Goal: Communication & Community: Answer question/provide support

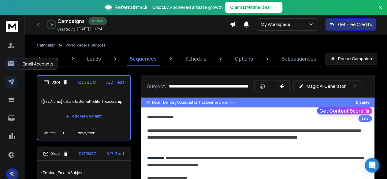
click at [11, 63] on icon at bounding box center [11, 63] width 7 height 7
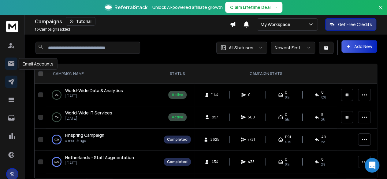
click at [13, 67] on link at bounding box center [11, 64] width 12 height 12
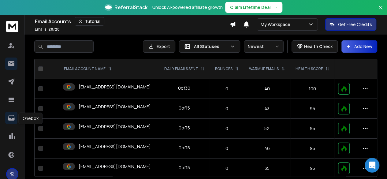
click at [9, 119] on icon at bounding box center [11, 118] width 6 height 6
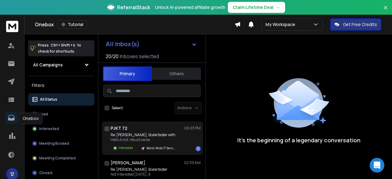
click at [141, 132] on div "PJKT 72 09:23 PM Re: David, Scale faster with Hello Ankit, Would we be Interest…" at bounding box center [156, 138] width 90 height 26
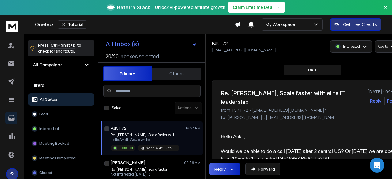
scroll to position [5, 0]
click at [127, 133] on p "Re: David, Scale faster with" at bounding box center [145, 135] width 69 height 5
click at [140, 133] on p "Re: David, Scale faster with" at bounding box center [145, 135] width 69 height 5
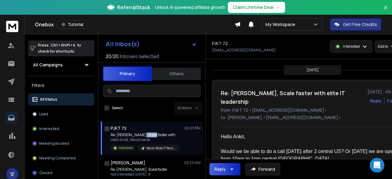
click at [146, 133] on p "Re: David, Scale faster with" at bounding box center [145, 135] width 69 height 5
click at [159, 138] on p "Hello Ankit, Would we be" at bounding box center [145, 140] width 69 height 5
click at [166, 133] on p "Re: David, Scale faster with" at bounding box center [145, 135] width 69 height 5
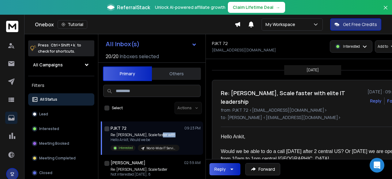
click at [166, 133] on p "Re: David, Scale faster with" at bounding box center [145, 135] width 69 height 5
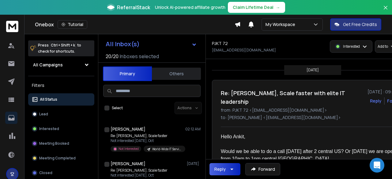
scroll to position [0, 0]
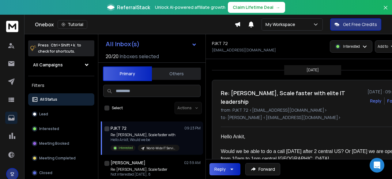
click at [306, 133] on div "Hello Ankit," at bounding box center [310, 136] width 179 height 7
click at [139, 133] on p "Re: David, Scale faster with" at bounding box center [145, 135] width 69 height 5
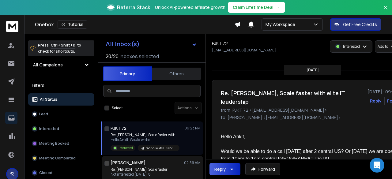
click at [131, 161] on h1 "Soliman Altamimi" at bounding box center [128, 163] width 35 height 6
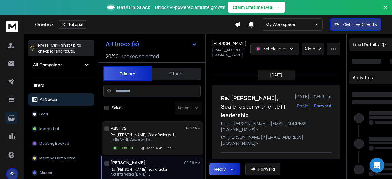
click at [138, 138] on p "Hello Ankit, Would we be" at bounding box center [145, 140] width 69 height 5
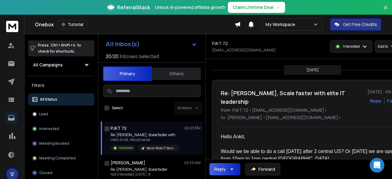
scroll to position [5, 0]
click at [138, 127] on div "PJKT 72 09:23 PM Re: David, Scale faster with Hello Ankit, Would we be Interest…" at bounding box center [156, 138] width 90 height 26
click at [119, 138] on p "Hello Ankit, Would we be" at bounding box center [145, 140] width 69 height 5
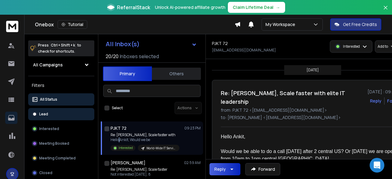
click at [40, 113] on button "Lead" at bounding box center [61, 114] width 66 height 12
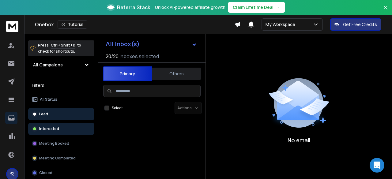
click at [63, 127] on button "Interested" at bounding box center [61, 129] width 66 height 12
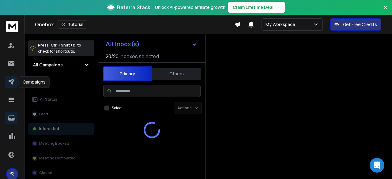
click at [13, 77] on link at bounding box center [11, 82] width 12 height 12
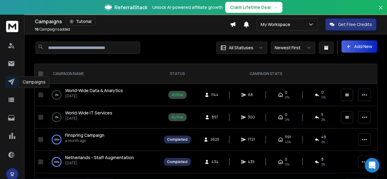
click at [386, 8] on div "ReferralStack Unlock AI-powered affiliate growth Lifetime Deals available! Clai…" at bounding box center [193, 7] width 387 height 15
click at [16, 63] on link at bounding box center [11, 64] width 12 height 12
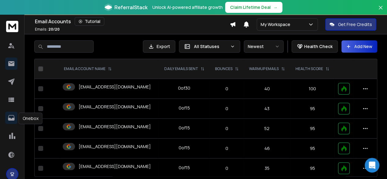
click at [12, 117] on icon at bounding box center [11, 117] width 7 height 7
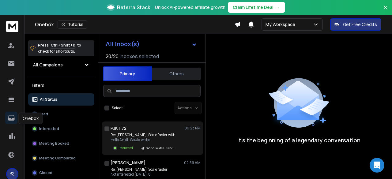
click at [146, 136] on p "Re: David, Scale faster with" at bounding box center [145, 135] width 69 height 5
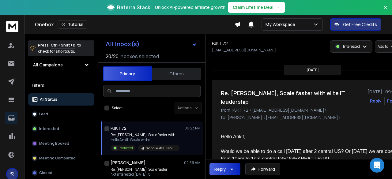
scroll to position [5, 0]
click at [319, 152] on div "Would we be able to do a call today after 2 central US? Or tomorrow we are open…" at bounding box center [310, 155] width 179 height 15
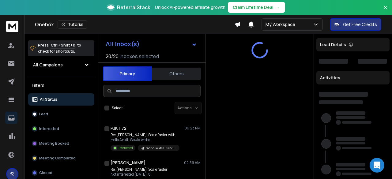
scroll to position [35, 0]
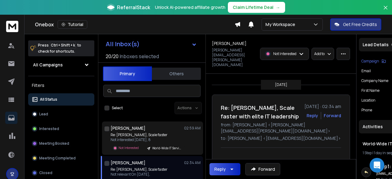
click at [160, 134] on p "Re: Soliman Altamimi, Scale faster" at bounding box center [148, 135] width 74 height 5
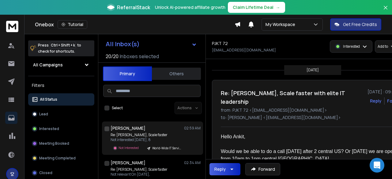
scroll to position [0, 0]
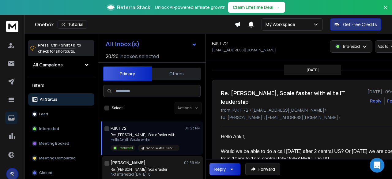
click at [160, 134] on p "Re: David, Scale faster with" at bounding box center [145, 135] width 69 height 5
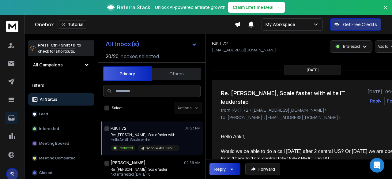
click at [257, 135] on div "Hello Ankit," at bounding box center [310, 136] width 179 height 7
click at [337, 149] on div "Would we be able to do a call today after 2 central US? Or tomorrow we are open…" at bounding box center [310, 155] width 179 height 15
click at [352, 141] on div at bounding box center [310, 144] width 179 height 7
click at [184, 75] on button "Others" at bounding box center [176, 73] width 49 height 13
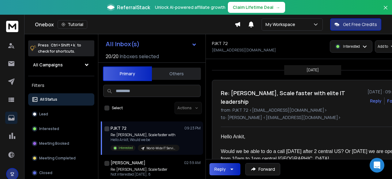
scroll to position [0, 0]
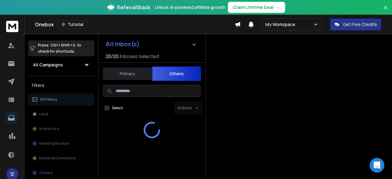
click at [138, 75] on button "Primary" at bounding box center [127, 73] width 49 height 13
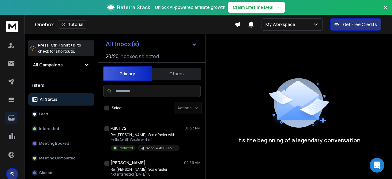
click at [224, 89] on div "It’s the beginning of a legendary conversation" at bounding box center [299, 110] width 186 height 152
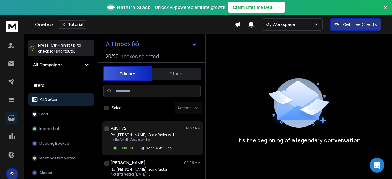
click at [139, 136] on p "Re: David, Scale faster with" at bounding box center [145, 135] width 69 height 5
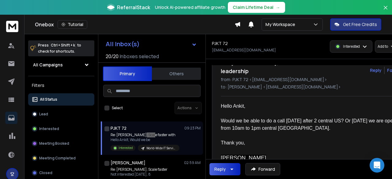
scroll to position [61, 0]
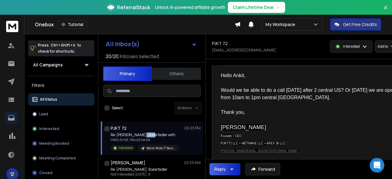
click at [229, 171] on icon "button" at bounding box center [231, 169] width 7 height 7
click at [229, 156] on p "Reply All" at bounding box center [228, 154] width 17 height 6
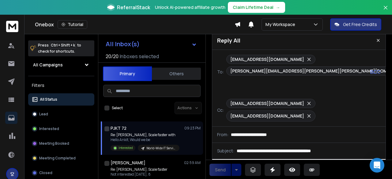
scroll to position [0, 0]
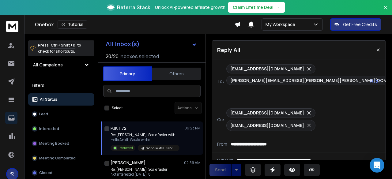
click at [375, 112] on div "ankit@techenhancehq.com krishna@techenhance.com" at bounding box center [303, 119] width 154 height 23
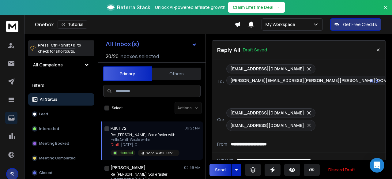
click at [318, 124] on input at bounding box center [339, 125] width 43 height 11
type input "**********"
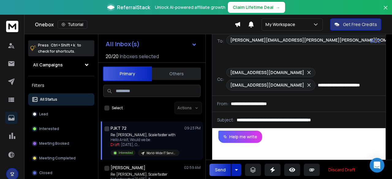
scroll to position [61, 0]
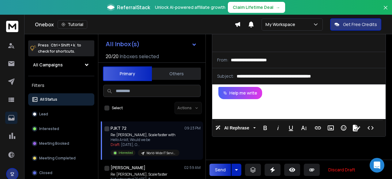
click at [296, 106] on div at bounding box center [298, 108] width 161 height 7
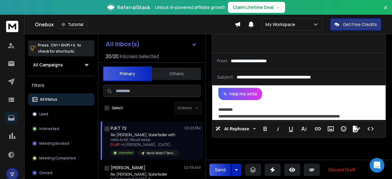
scroll to position [6, 0]
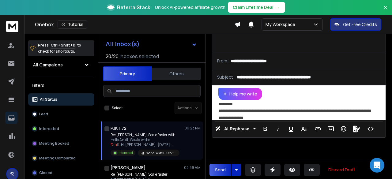
drag, startPoint x: 293, startPoint y: 117, endPoint x: 296, endPoint y: 117, distance: 3.4
click at [293, 117] on div "**********" at bounding box center [295, 115] width 155 height 14
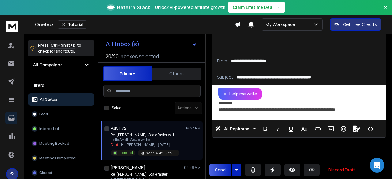
scroll to position [0, 0]
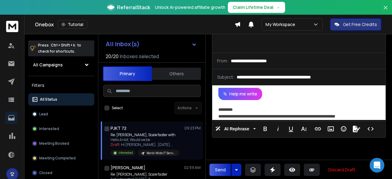
click at [308, 115] on div "**********" at bounding box center [295, 116] width 155 height 7
click at [359, 116] on div "**********" at bounding box center [295, 116] width 155 height 7
click at [242, 110] on div "*********" at bounding box center [295, 109] width 155 height 7
click at [222, 169] on button "Send" at bounding box center [220, 170] width 21 height 12
